Goal: Navigation & Orientation: Find specific page/section

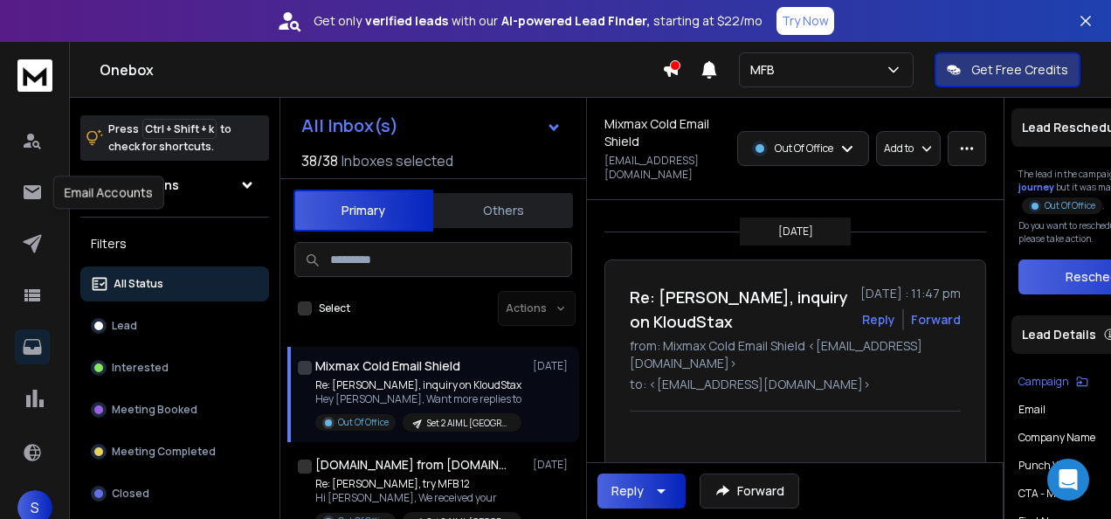
scroll to position [1109, 0]
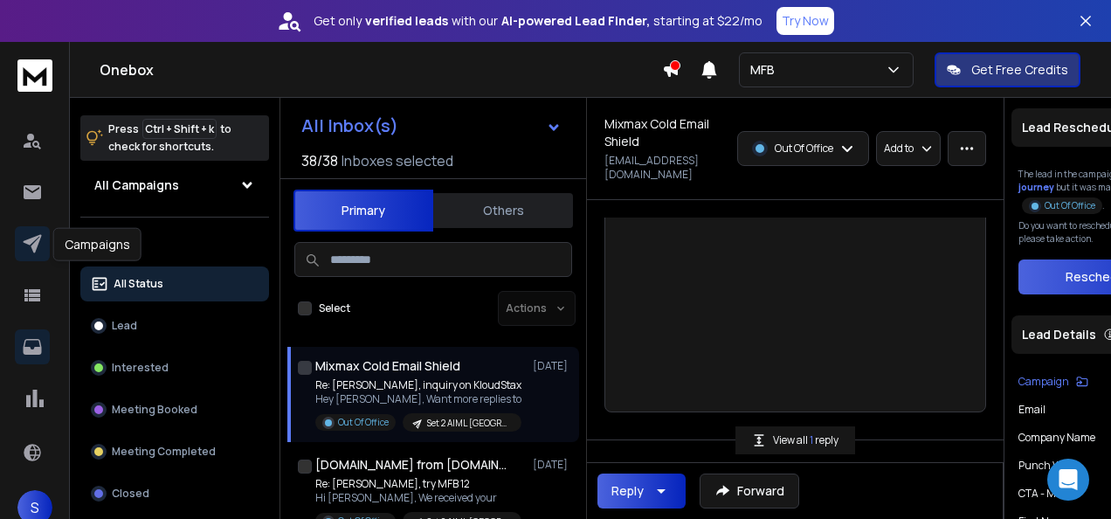
click at [26, 249] on icon at bounding box center [32, 243] width 21 height 21
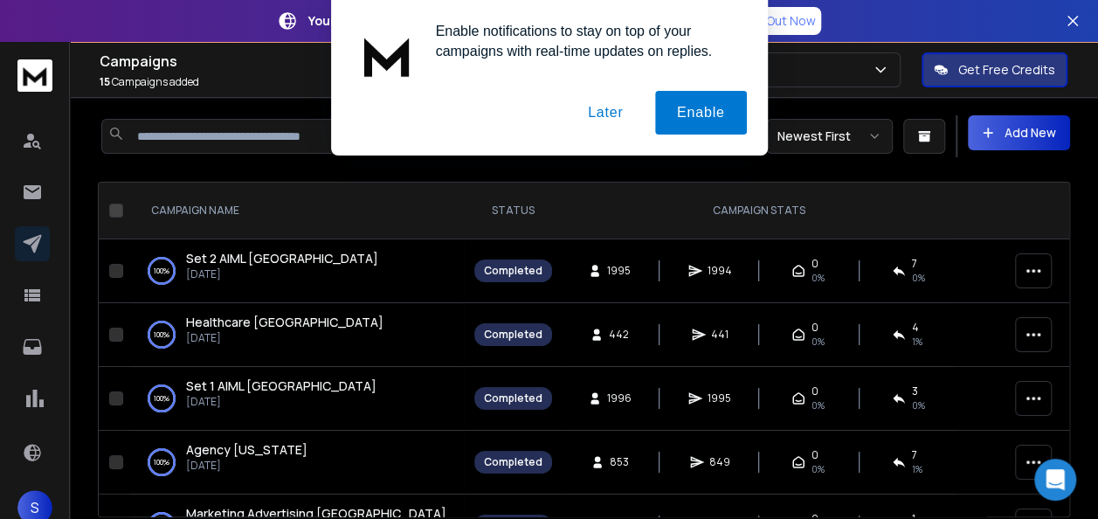
click at [626, 108] on button "Later" at bounding box center [605, 113] width 79 height 44
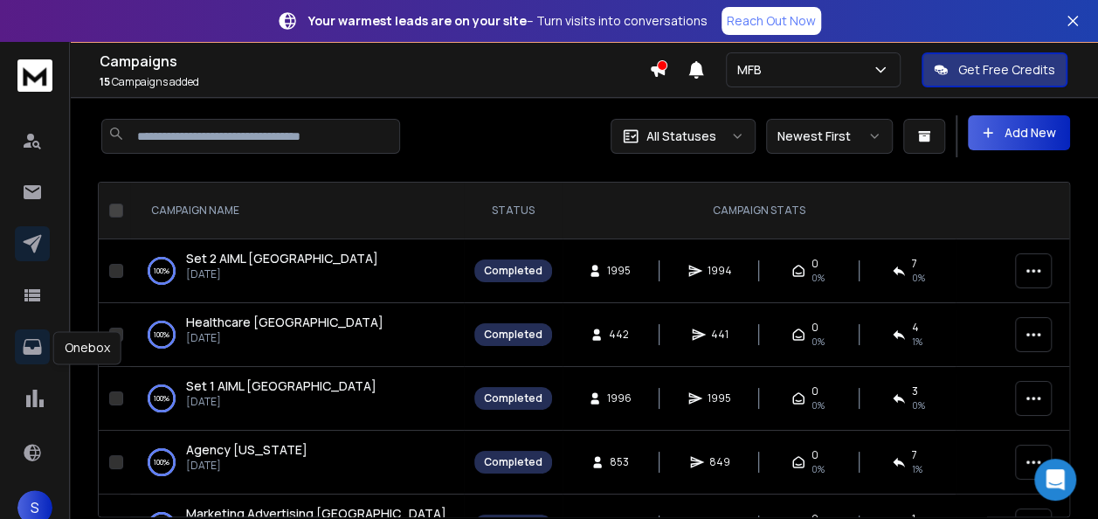
click at [36, 355] on icon at bounding box center [32, 347] width 18 height 16
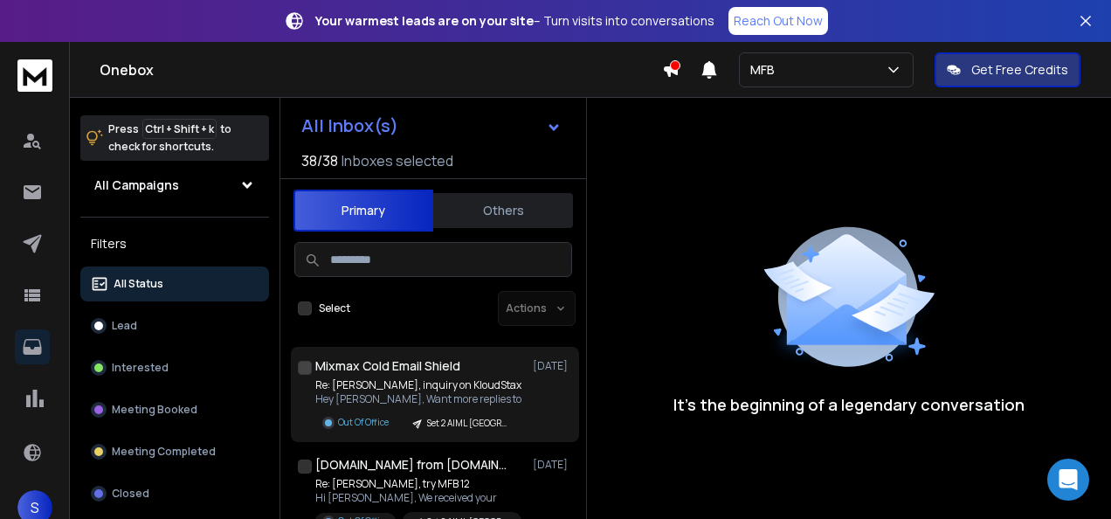
click at [440, 380] on p "Re: [PERSON_NAME], inquiry on KloudStax" at bounding box center [418, 385] width 206 height 14
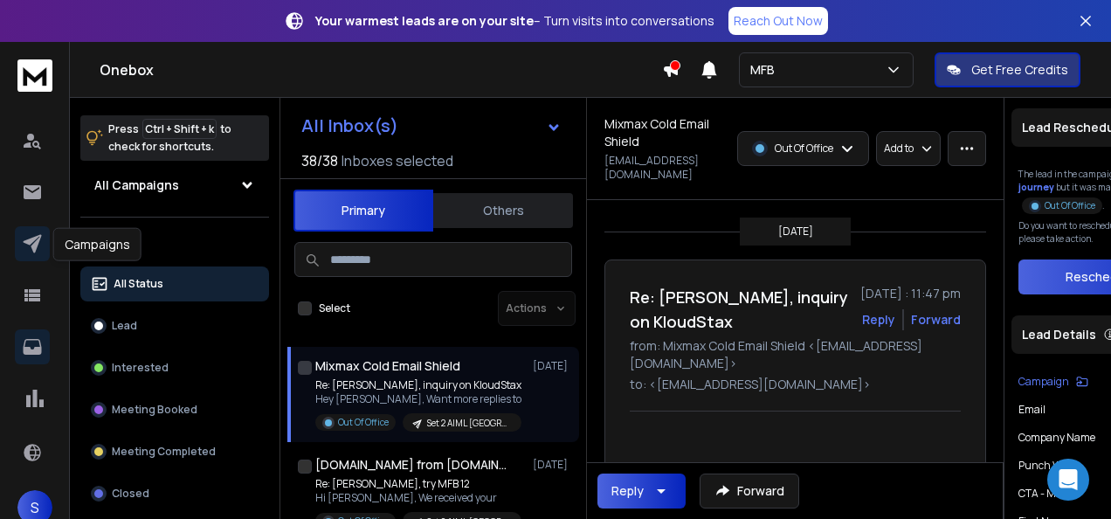
click at [37, 244] on icon at bounding box center [32, 243] width 18 height 18
